Goal: Task Accomplishment & Management: Manage account settings

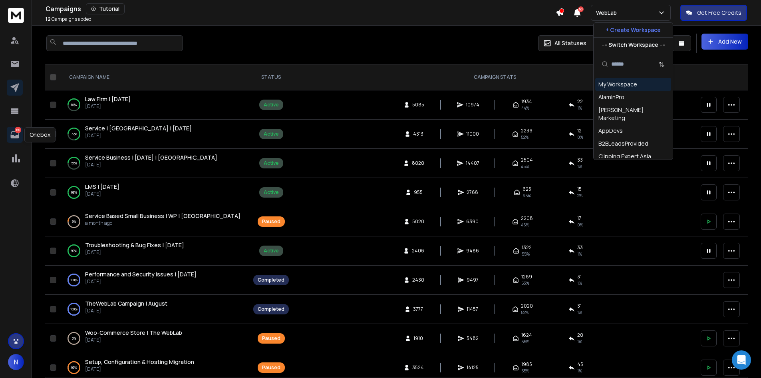
click at [20, 132] on p "116" at bounding box center [18, 130] width 6 height 6
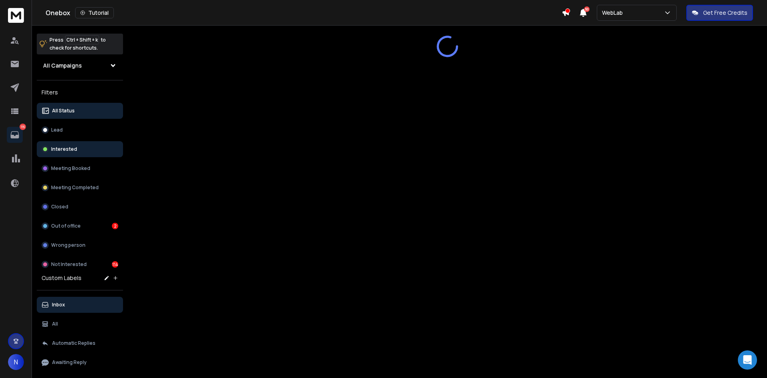
click at [67, 153] on button "Interested" at bounding box center [80, 149] width 86 height 16
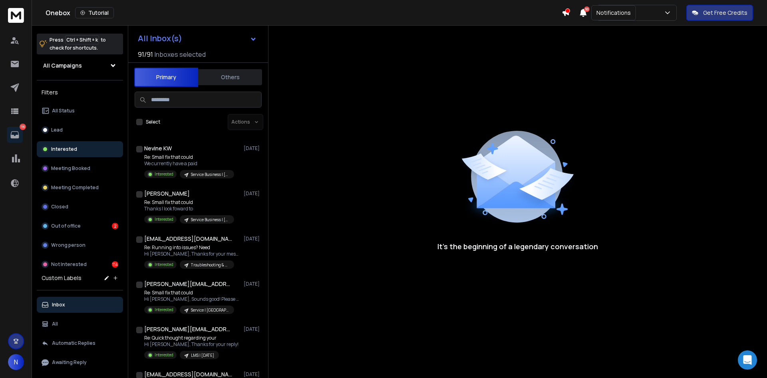
click at [627, 14] on div "Notifications" at bounding box center [613, 12] width 45 height 15
click at [656, 14] on div "WebLab" at bounding box center [637, 13] width 70 height 8
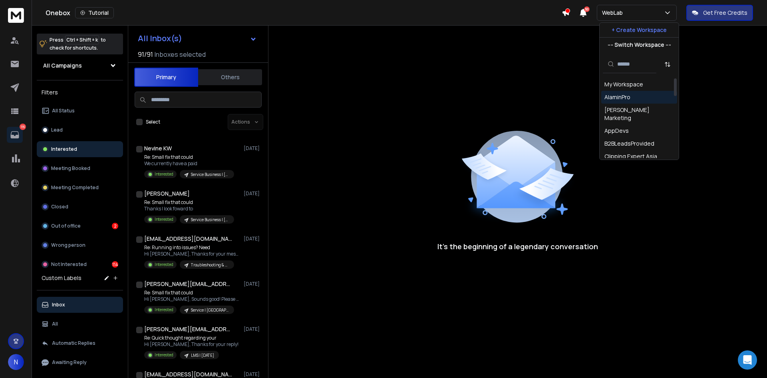
click at [629, 97] on div "AlaminPro" at bounding box center [618, 97] width 26 height 8
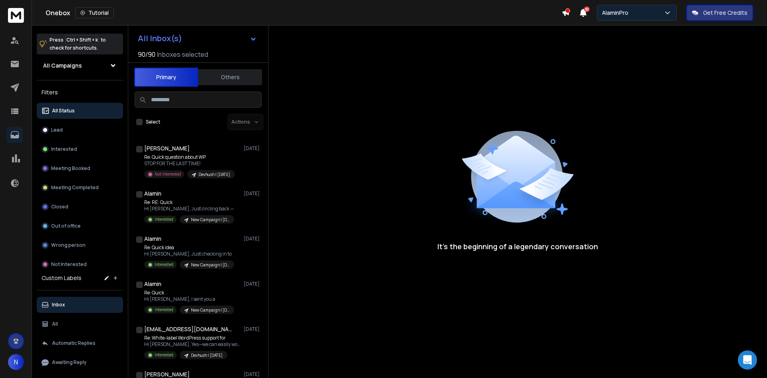
click at [632, 10] on p "AlaminPro" at bounding box center [617, 13] width 30 height 8
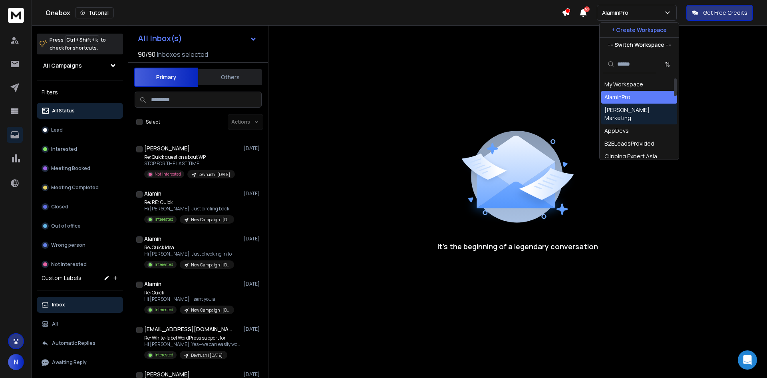
click at [637, 112] on div "[PERSON_NAME] Marketing" at bounding box center [640, 114] width 70 height 16
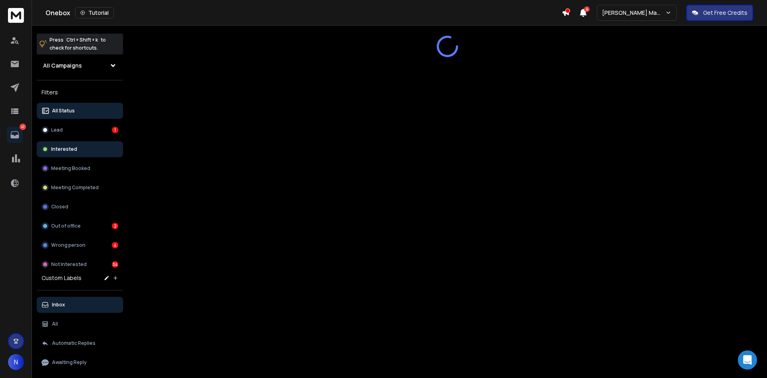
click at [60, 150] on p "Interested" at bounding box center [64, 149] width 26 height 6
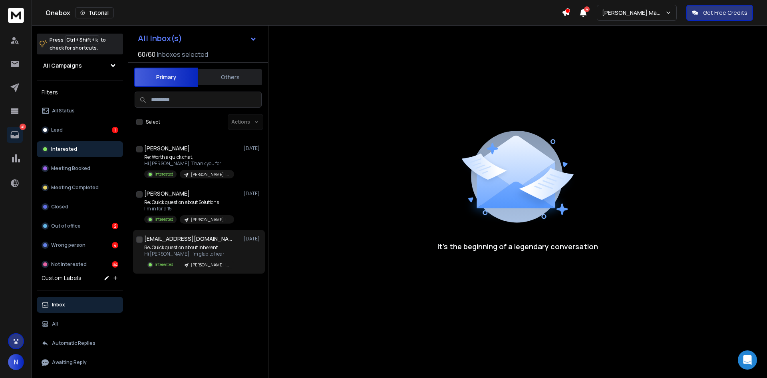
click at [198, 243] on div "victoria@inherentstrength.com 16 Sep Re: Quick question about Inherent Hi Victo…" at bounding box center [202, 252] width 117 height 34
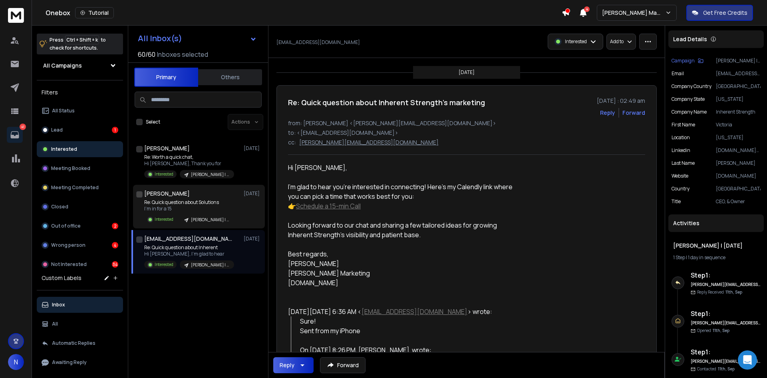
click at [177, 194] on h1 "Michael Burke" at bounding box center [167, 193] width 46 height 8
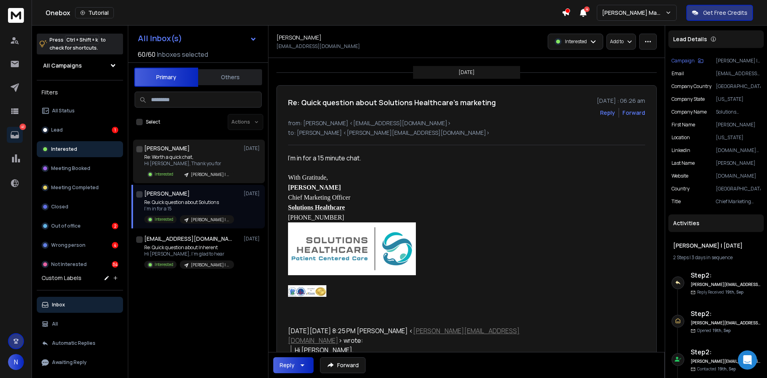
click at [181, 152] on div "Alex DeGuzman 23 Sep Re: Worth a quick chat, Hi Deepak, Thank you for Intereste…" at bounding box center [202, 161] width 117 height 34
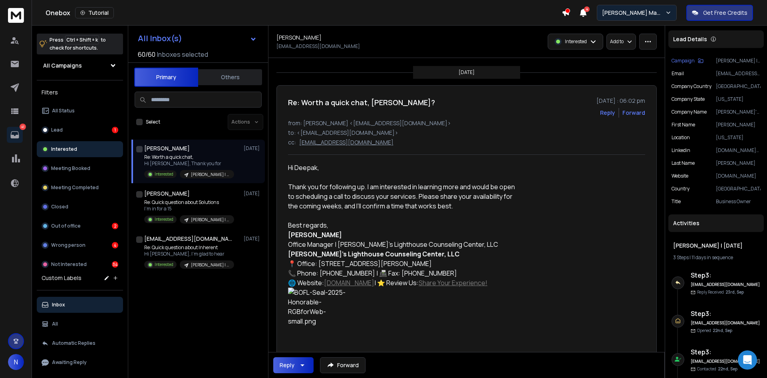
click at [651, 13] on p "[PERSON_NAME] Marketing" at bounding box center [633, 13] width 63 height 8
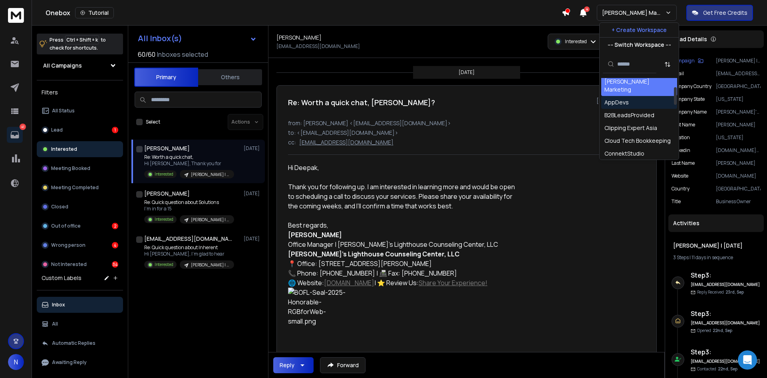
scroll to position [40, 0]
click at [627, 87] on div "AppDevs" at bounding box center [639, 90] width 76 height 13
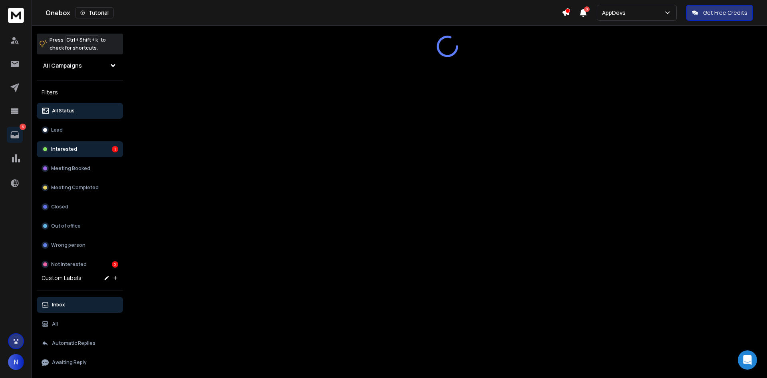
click at [73, 145] on button "Interested 1" at bounding box center [80, 149] width 86 height 16
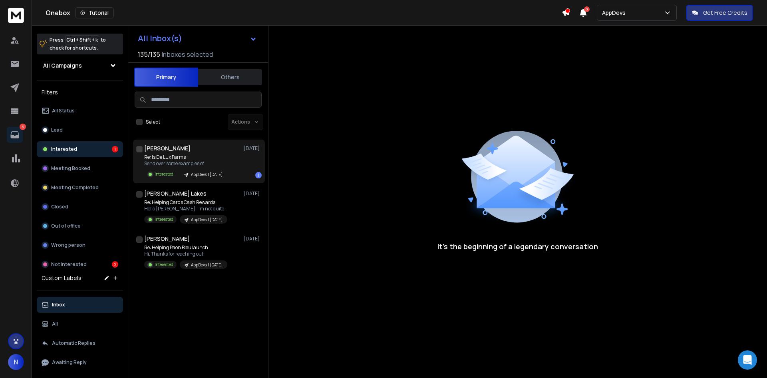
click at [191, 154] on p "Re: Is De Lux Farms" at bounding box center [185, 157] width 83 height 6
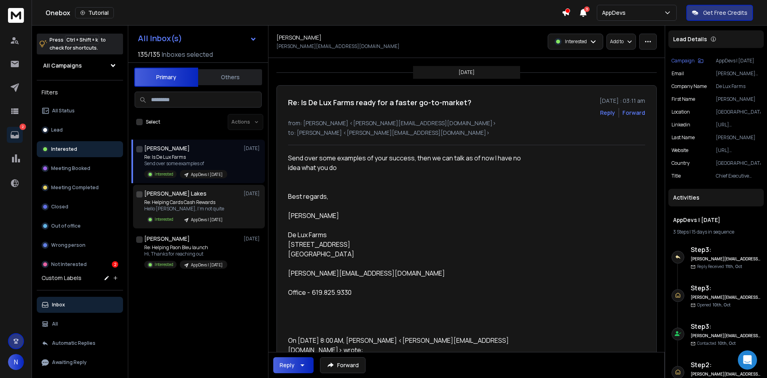
click at [204, 195] on div "Jeffery Lakes 07 Oct" at bounding box center [202, 193] width 117 height 8
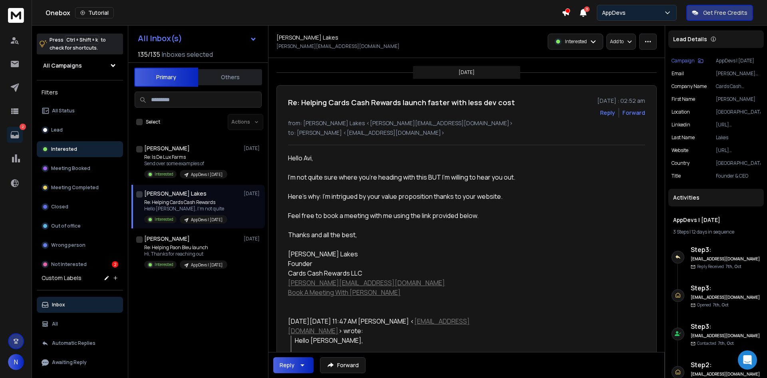
click at [629, 12] on p "AppDevs" at bounding box center [615, 13] width 27 height 8
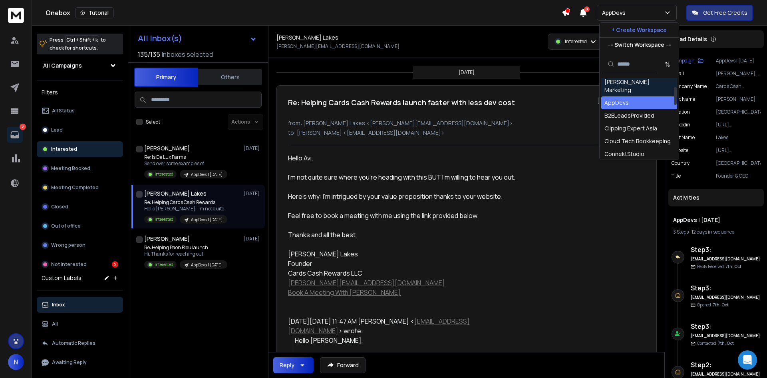
scroll to position [40, 0]
click at [629, 112] on div "Clipping Expert Asia" at bounding box center [631, 116] width 53 height 8
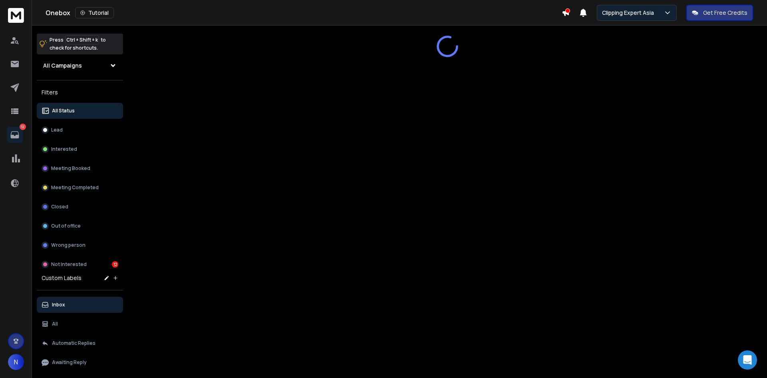
click at [642, 15] on p "Clipping Expert Asia" at bounding box center [629, 13] width 55 height 8
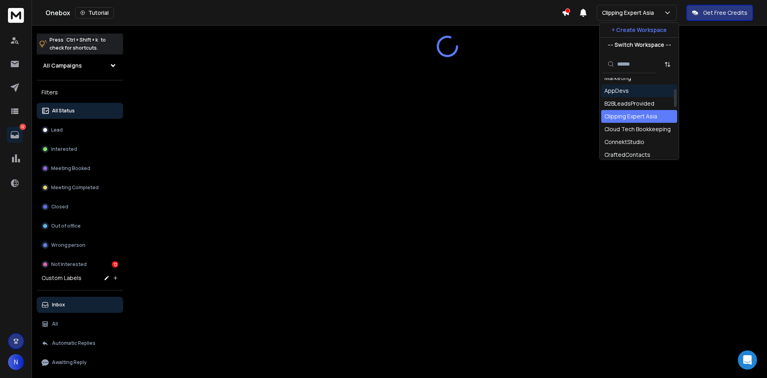
scroll to position [80, 0]
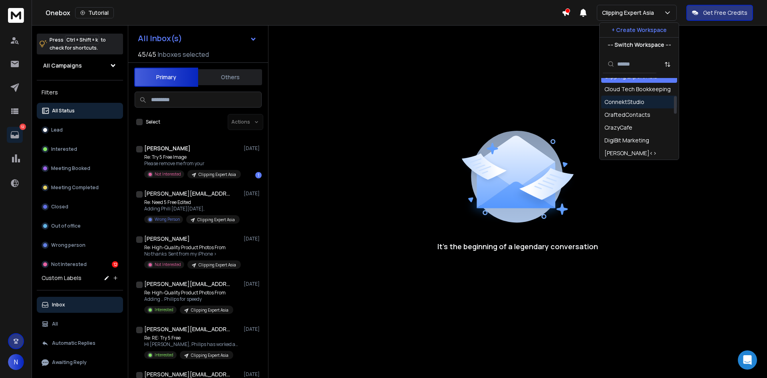
click at [638, 98] on div "ConnektStudio" at bounding box center [625, 102] width 40 height 8
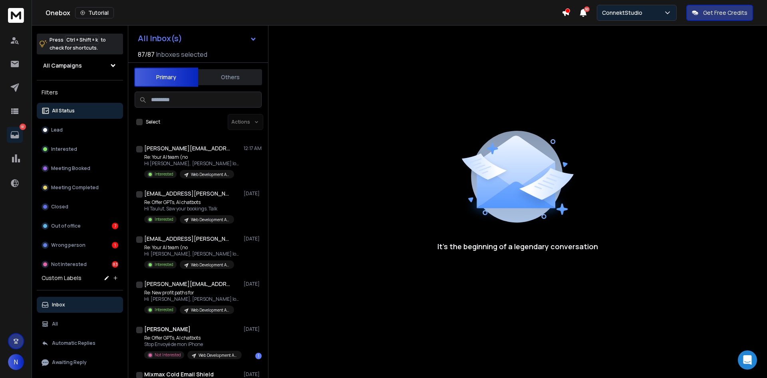
click at [629, 18] on button "ConnektStudio" at bounding box center [637, 13] width 80 height 16
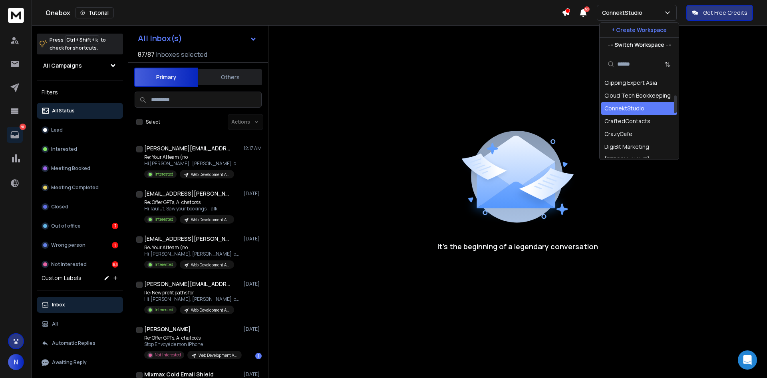
scroll to position [80, 0]
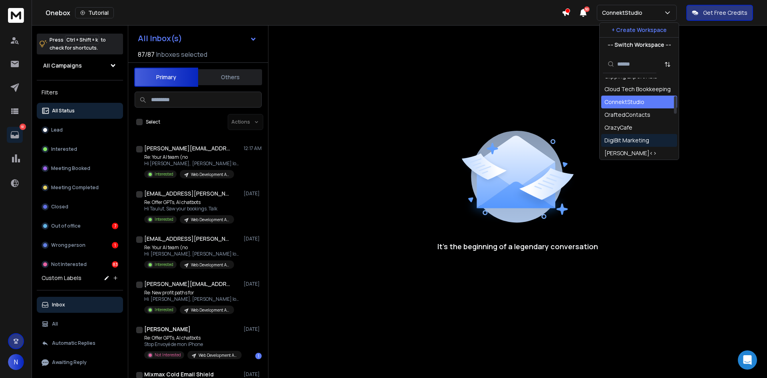
click at [629, 136] on div "DigiBit Marketing" at bounding box center [627, 140] width 45 height 8
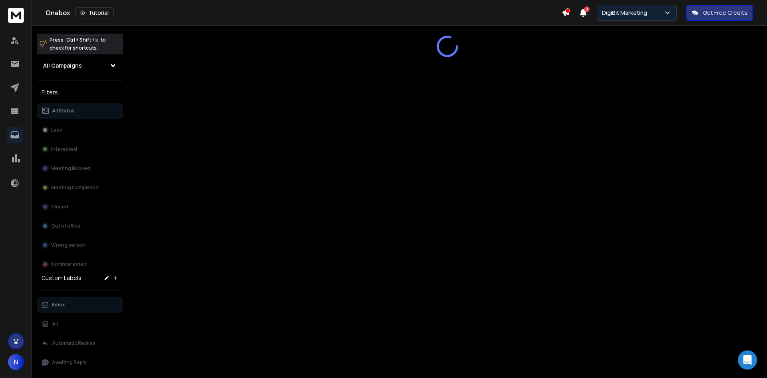
drag, startPoint x: 629, startPoint y: 14, endPoint x: 629, endPoint y: 18, distance: 4.0
click at [629, 14] on p "DigiBit Marketing" at bounding box center [626, 13] width 48 height 8
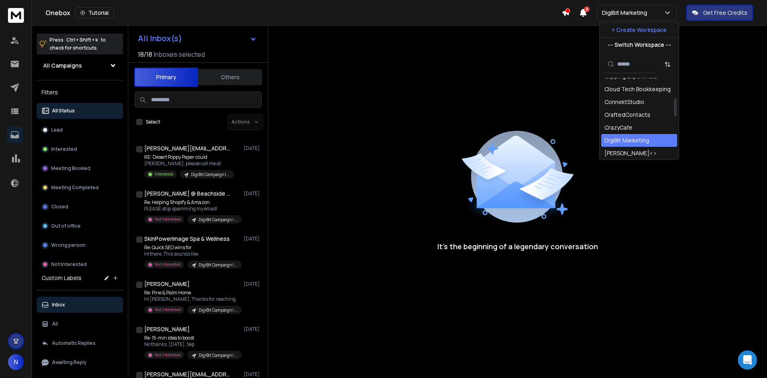
scroll to position [120, 0]
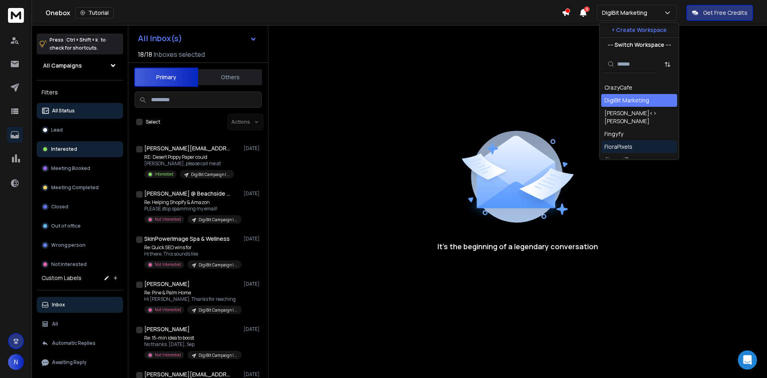
click at [65, 151] on p "Interested" at bounding box center [64, 149] width 26 height 6
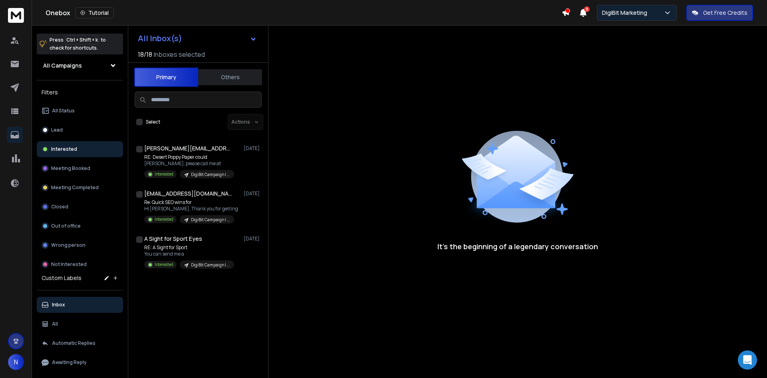
click at [643, 15] on p "DigiBit Marketing" at bounding box center [626, 13] width 48 height 8
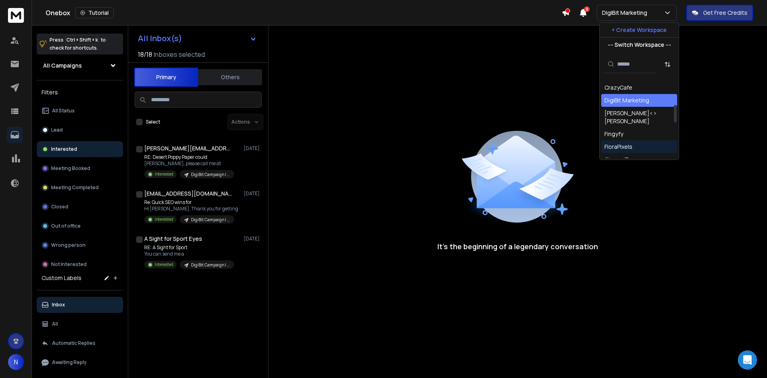
click at [625, 143] on div "FloraPixels" at bounding box center [619, 147] width 28 height 8
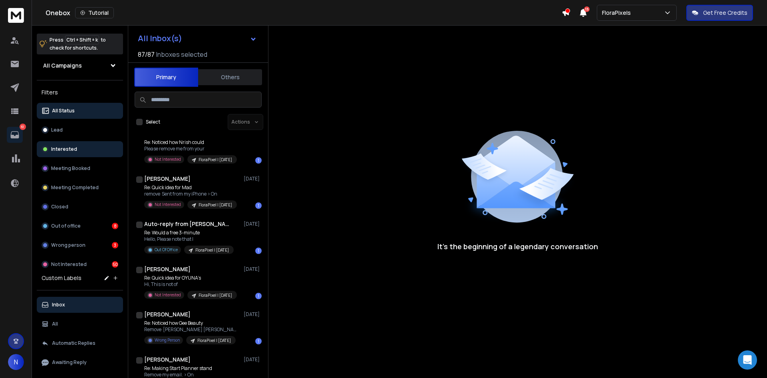
scroll to position [240, 0]
click at [74, 151] on p "Interested" at bounding box center [64, 149] width 26 height 6
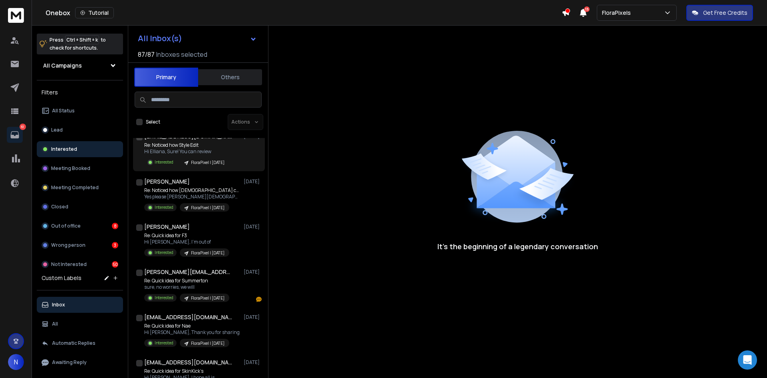
scroll to position [0, 0]
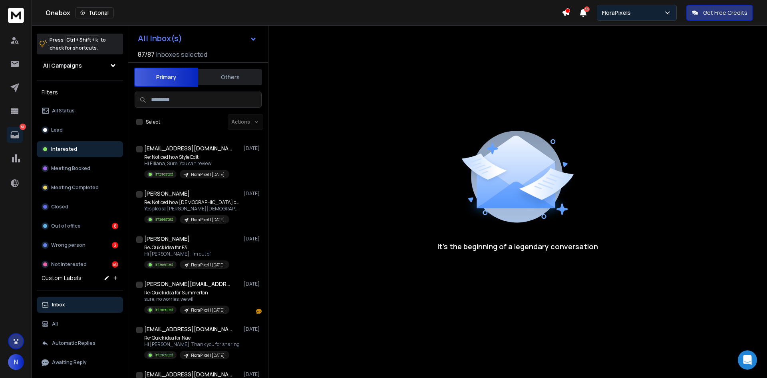
click at [655, 12] on div "FloraPixels" at bounding box center [637, 13] width 70 height 8
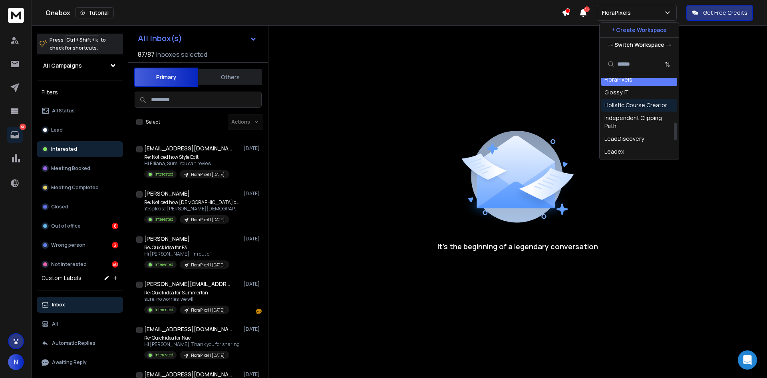
scroll to position [200, 0]
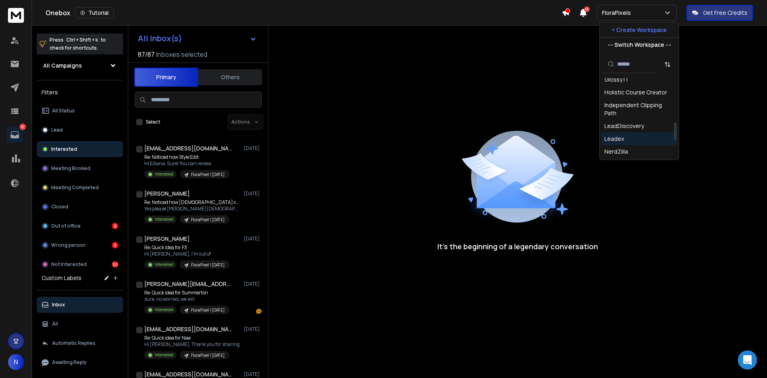
click at [626, 132] on div "Leadex" at bounding box center [639, 138] width 76 height 13
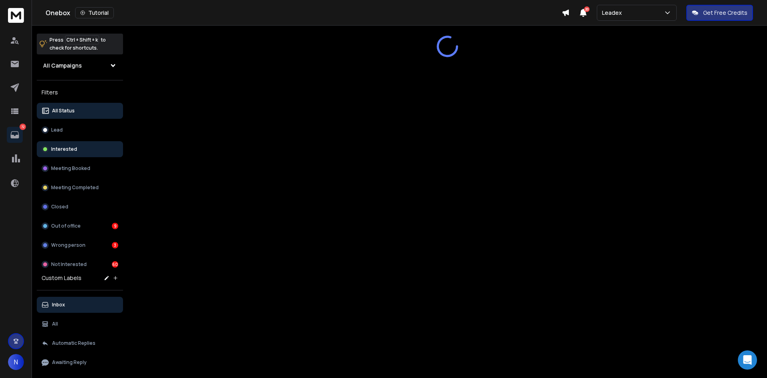
click at [59, 152] on p "Interested" at bounding box center [64, 149] width 26 height 6
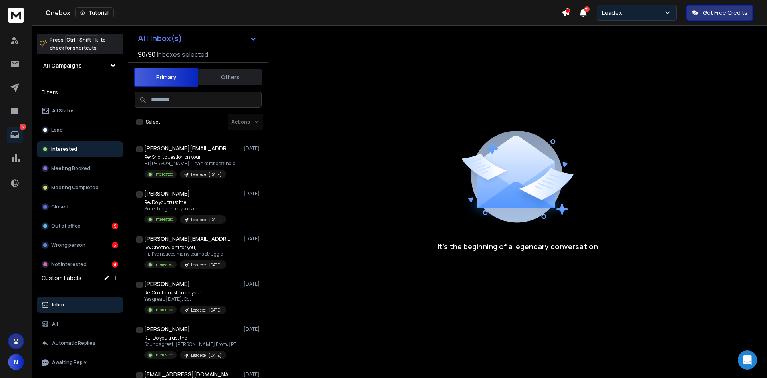
click at [669, 14] on icon "button" at bounding box center [668, 13] width 8 height 8
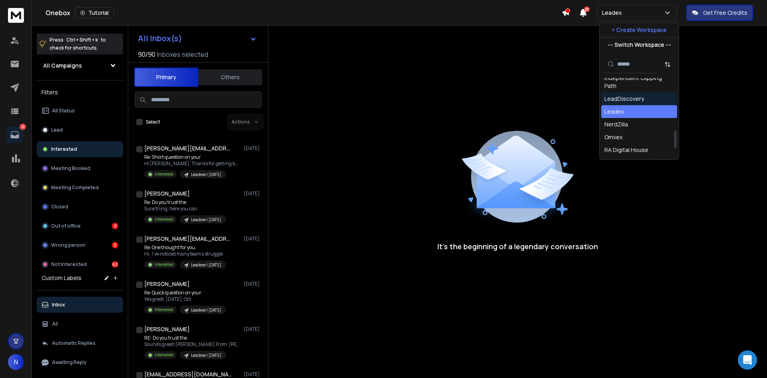
scroll to position [240, 0]
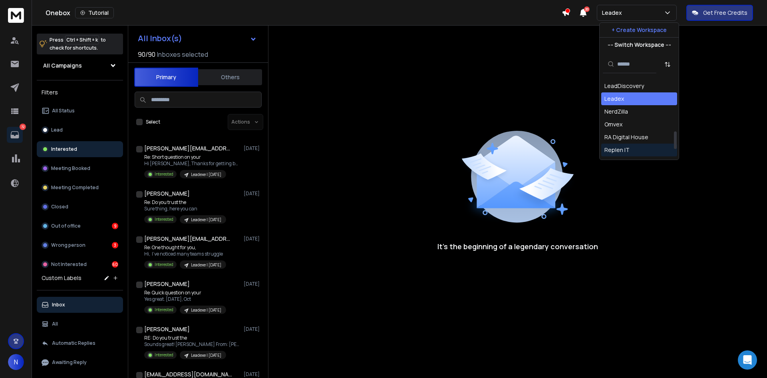
click at [626, 146] on div "Replen IT" at bounding box center [617, 150] width 25 height 8
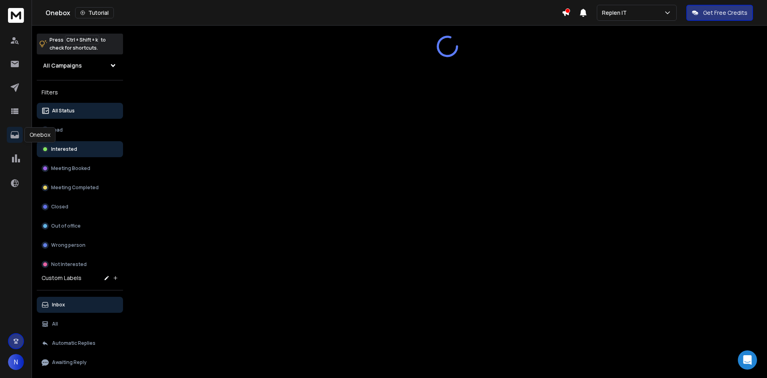
click at [60, 145] on button "Interested" at bounding box center [80, 149] width 86 height 16
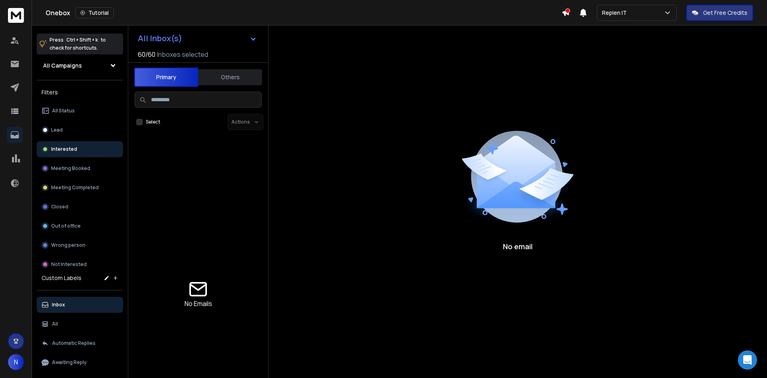
click at [62, 148] on p "Interested" at bounding box center [64, 149] width 26 height 6
click at [627, 9] on p "Replen IT" at bounding box center [616, 13] width 28 height 8
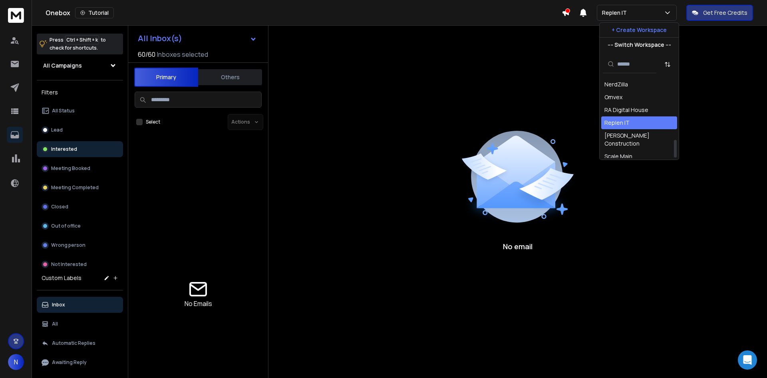
scroll to position [278, 0]
